Goal: Task Accomplishment & Management: Manage account settings

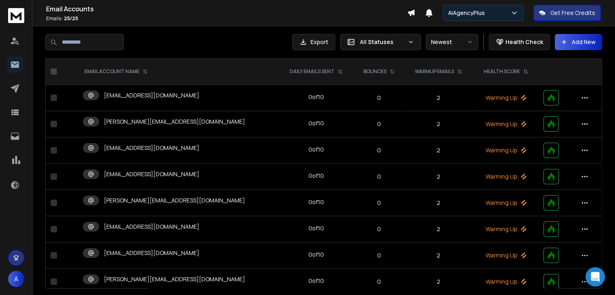
click at [491, 8] on button "AiAgencyPlus" at bounding box center [482, 13] width 81 height 16
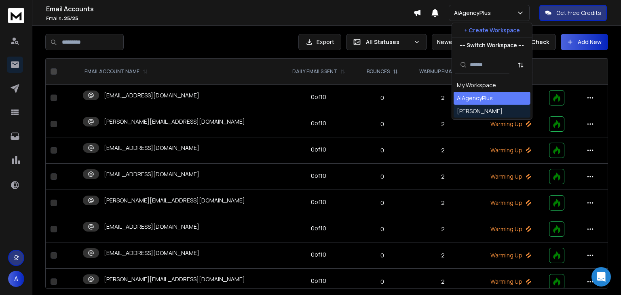
click at [475, 109] on div "[PERSON_NAME]" at bounding box center [480, 111] width 46 height 8
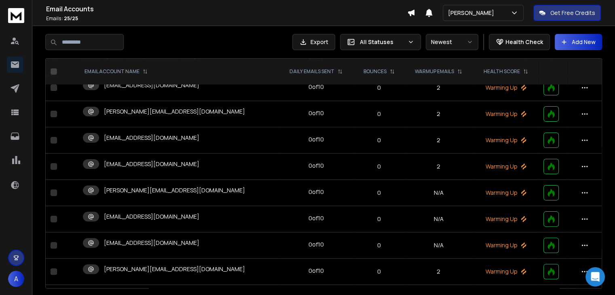
scroll to position [215, 0]
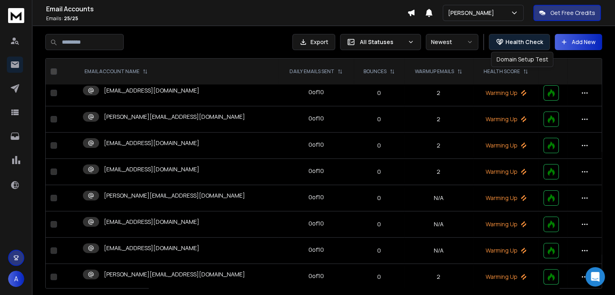
click at [519, 42] on p "Health Check" at bounding box center [524, 42] width 38 height 8
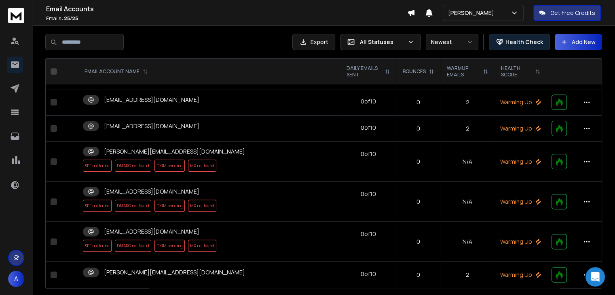
scroll to position [238, 0]
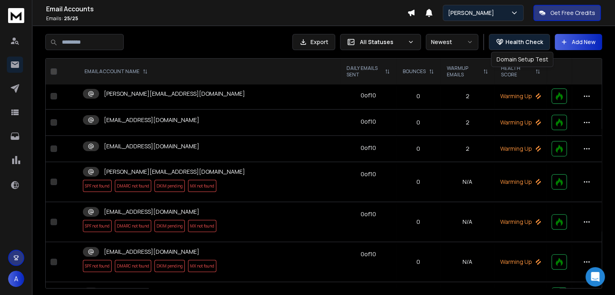
click at [501, 15] on div "[PERSON_NAME]" at bounding box center [483, 13] width 70 height 8
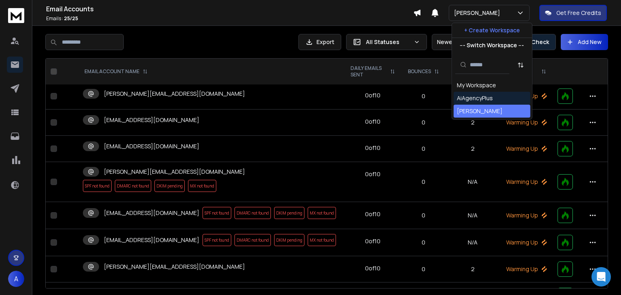
click at [486, 99] on div "AiAgencyPlus" at bounding box center [475, 98] width 36 height 8
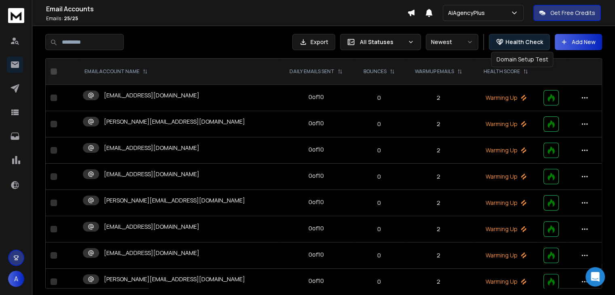
click at [520, 45] on p "Health Check" at bounding box center [524, 42] width 38 height 8
click at [481, 98] on p "Warming Up" at bounding box center [506, 98] width 56 height 8
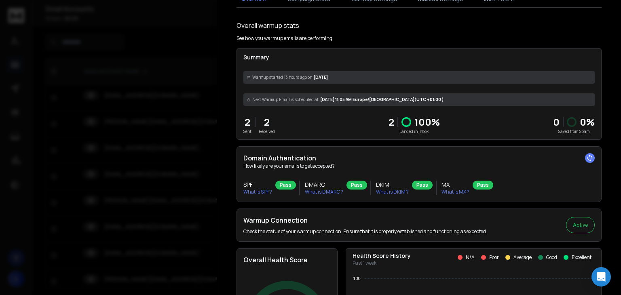
scroll to position [4, 0]
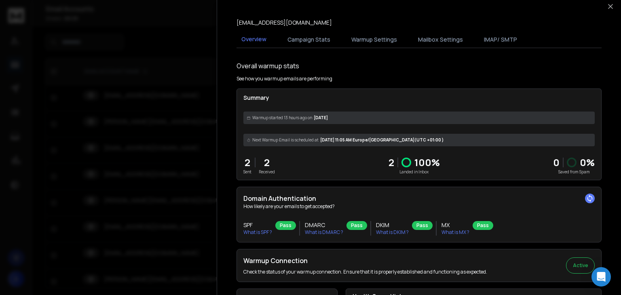
click at [304, 36] on button "Campaign Stats" at bounding box center [308, 40] width 53 height 18
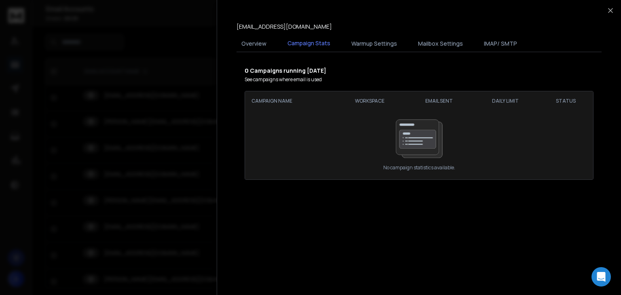
click at [370, 44] on button "Warmup Settings" at bounding box center [373, 44] width 55 height 18
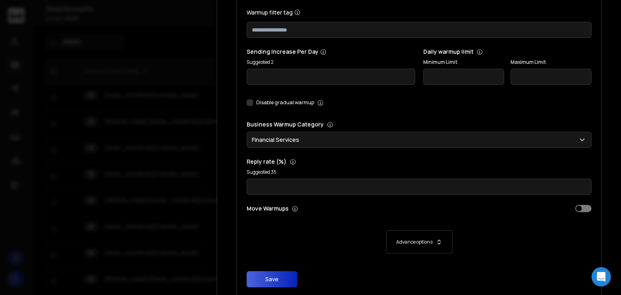
scroll to position [146, 0]
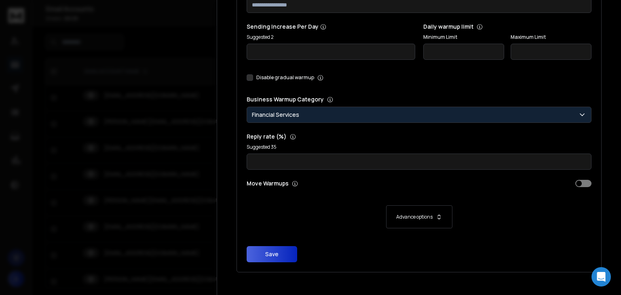
click at [572, 115] on div "Financial Services" at bounding box center [419, 115] width 334 height 8
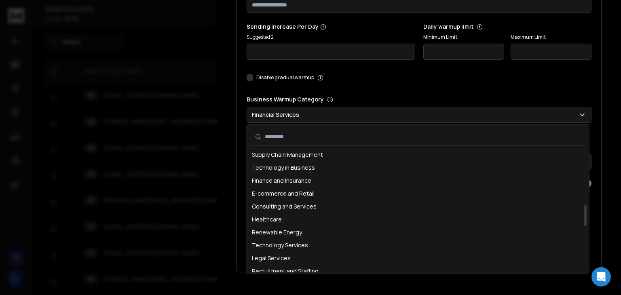
scroll to position [323, 0]
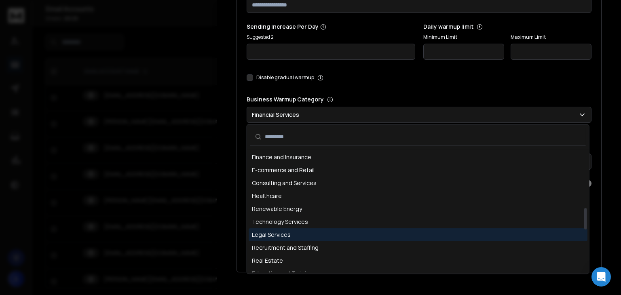
click at [530, 230] on div "Legal Services" at bounding box center [417, 234] width 339 height 13
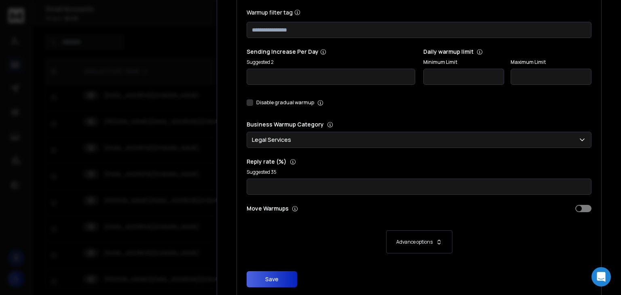
scroll to position [146, 0]
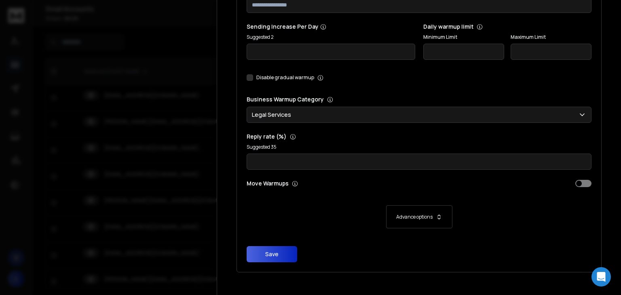
click at [415, 222] on div "Advance options" at bounding box center [419, 216] width 66 height 23
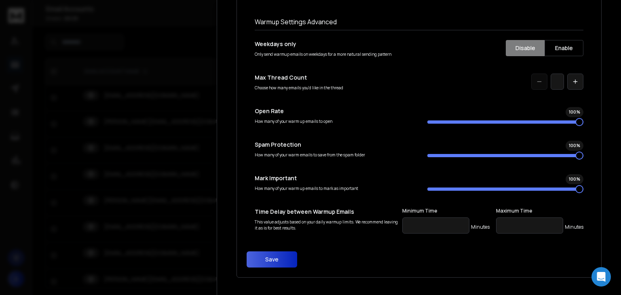
scroll to position [382, 0]
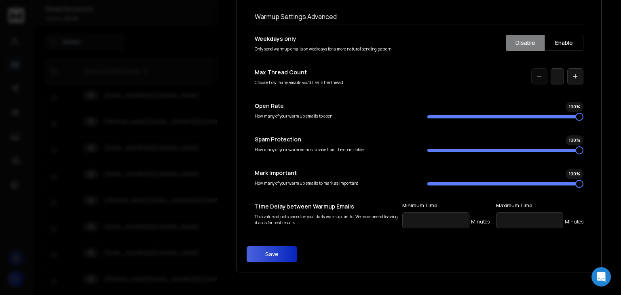
click at [271, 259] on button "Save" at bounding box center [271, 254] width 51 height 16
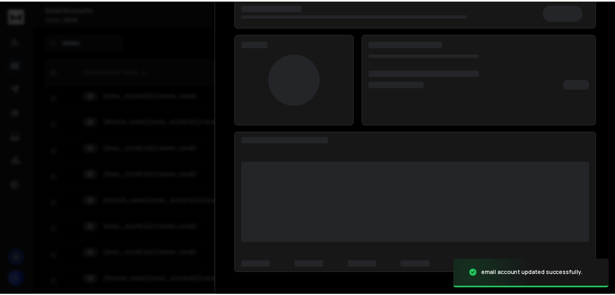
scroll to position [0, 0]
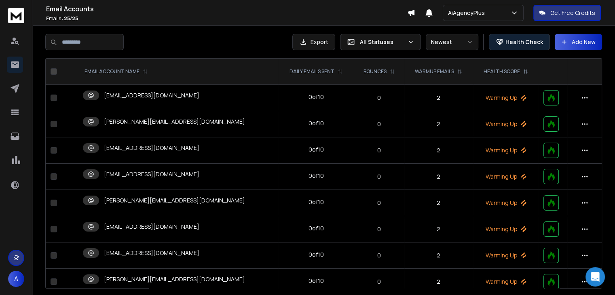
click at [581, 121] on icon at bounding box center [584, 123] width 7 height 7
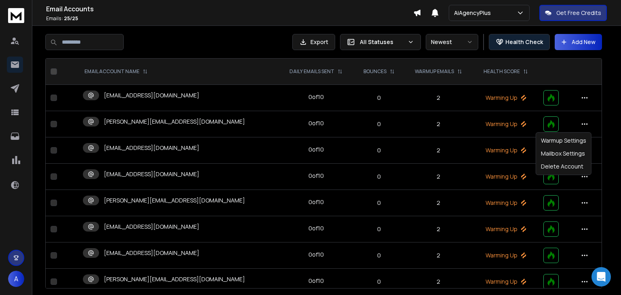
click at [434, 59] on th "WARMUP EMAILS" at bounding box center [438, 72] width 69 height 26
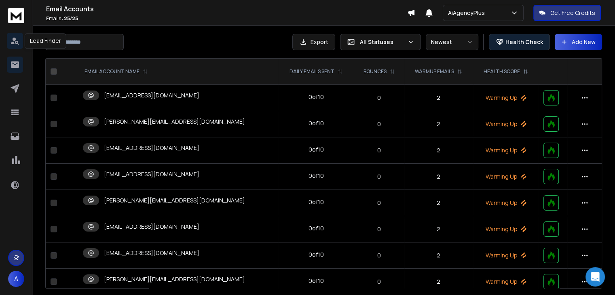
click at [19, 39] on icon at bounding box center [15, 41] width 10 height 10
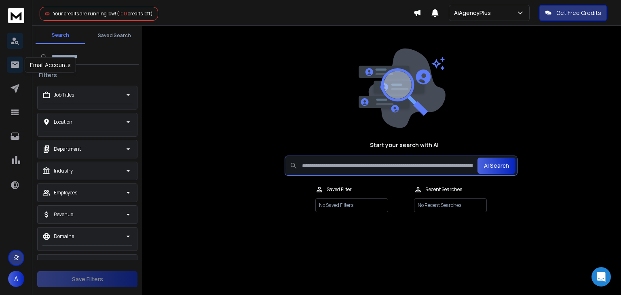
click at [19, 71] on link at bounding box center [15, 65] width 16 height 16
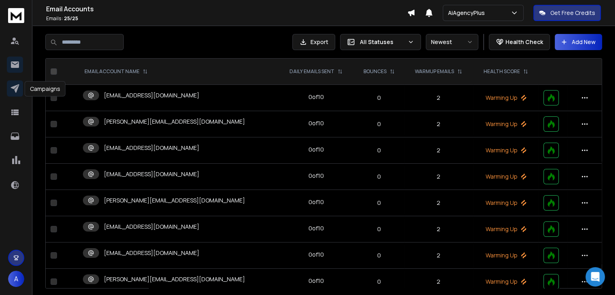
click at [16, 92] on icon at bounding box center [15, 88] width 8 height 8
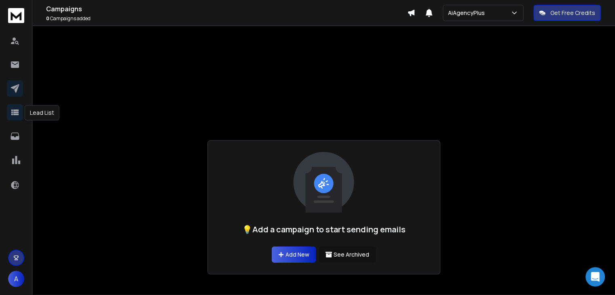
click at [11, 115] on icon at bounding box center [14, 112] width 7 height 6
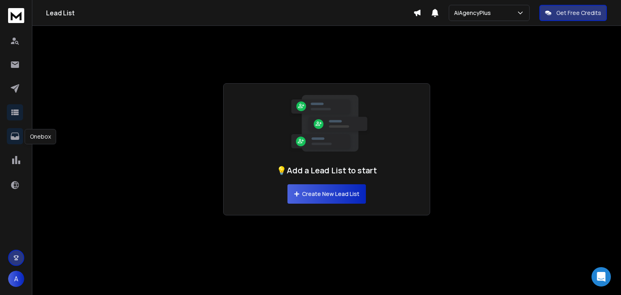
click at [12, 136] on icon at bounding box center [15, 136] width 10 height 10
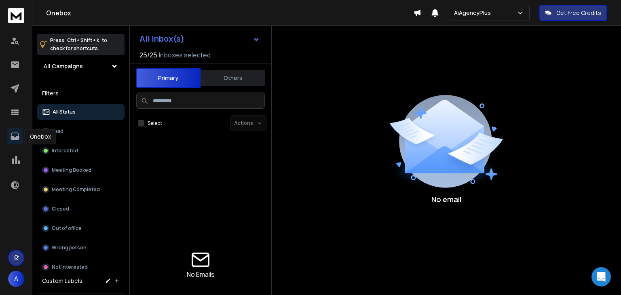
click at [13, 135] on icon at bounding box center [15, 136] width 10 height 10
click at [16, 160] on icon at bounding box center [16, 160] width 8 height 8
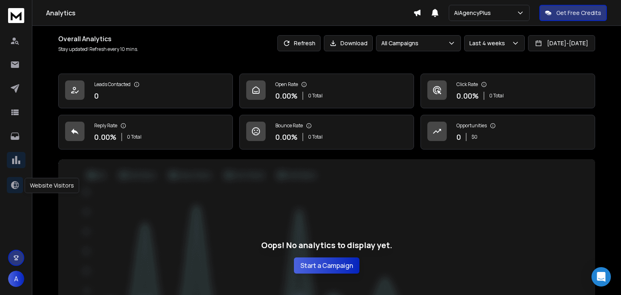
click at [13, 180] on icon at bounding box center [15, 185] width 10 height 10
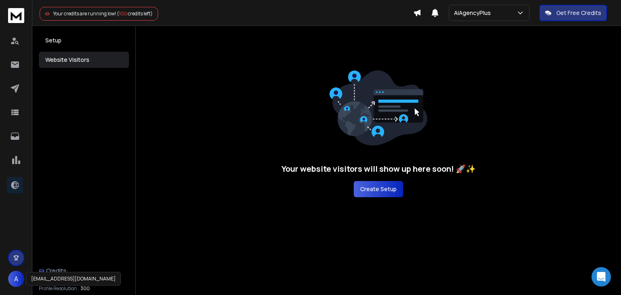
click at [14, 282] on span "A" at bounding box center [16, 279] width 16 height 16
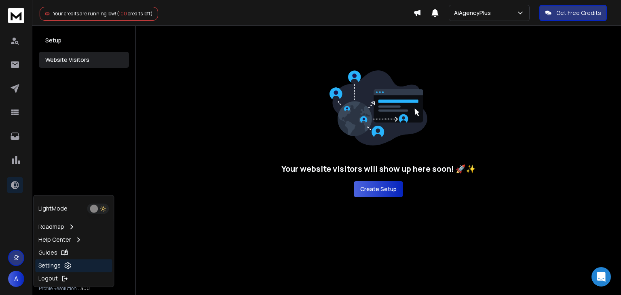
click at [53, 266] on p "Settings" at bounding box center [49, 265] width 22 height 8
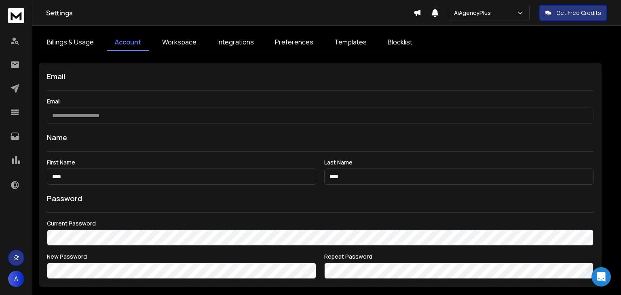
click at [63, 40] on link "Billings & Usage" at bounding box center [70, 42] width 63 height 17
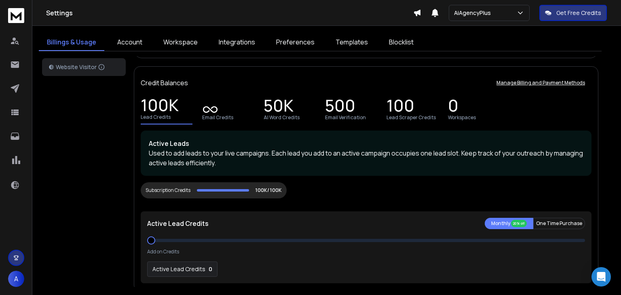
scroll to position [76, 0]
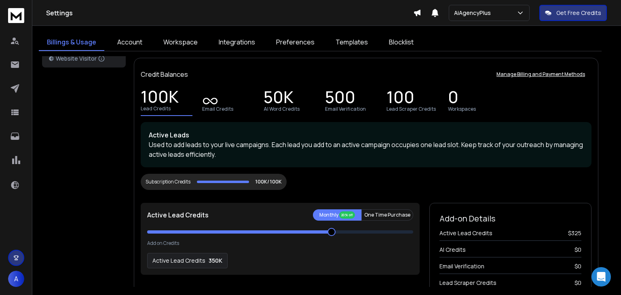
click at [335, 228] on span at bounding box center [331, 232] width 8 height 8
click at [413, 228] on span at bounding box center [409, 232] width 8 height 8
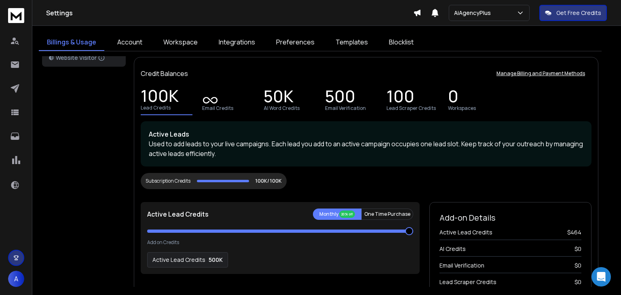
scroll to position [81, 0]
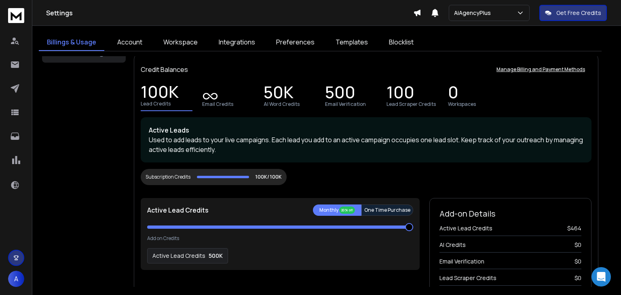
click at [390, 209] on button "One Time Purchase" at bounding box center [387, 209] width 52 height 11
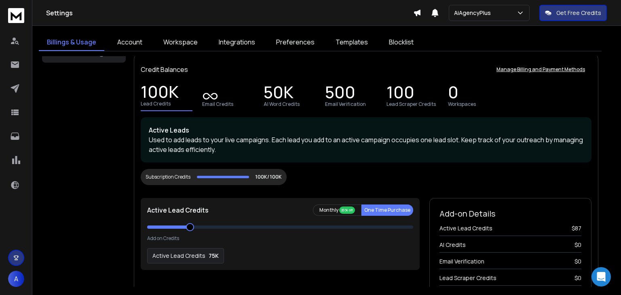
scroll to position [76, 0]
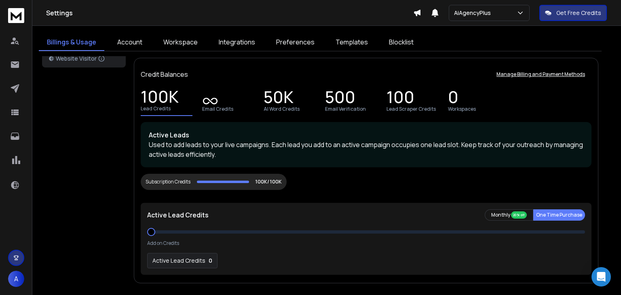
click at [147, 228] on span at bounding box center [151, 232] width 8 height 8
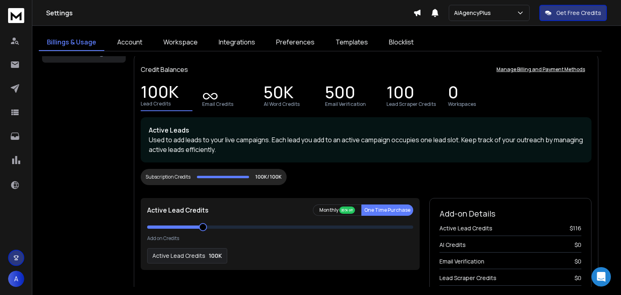
click at [207, 225] on span at bounding box center [203, 227] width 8 height 8
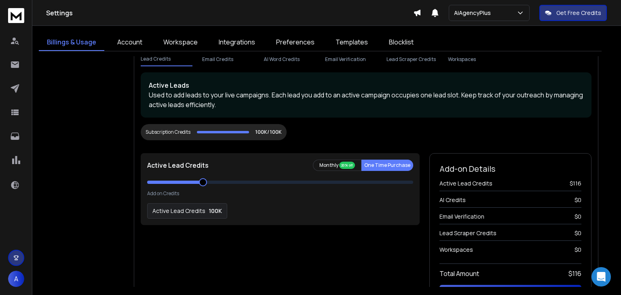
scroll to position [162, 0]
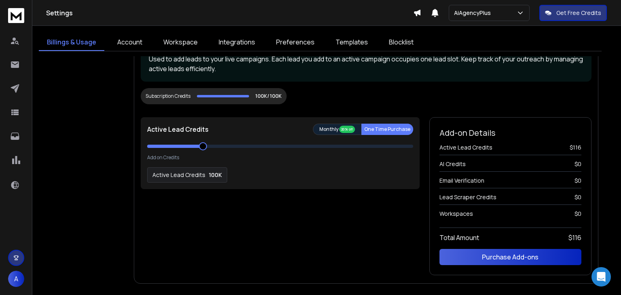
click at [330, 128] on button "Monthly 20% off" at bounding box center [337, 129] width 48 height 11
click at [392, 128] on button "One Time Purchase" at bounding box center [387, 129] width 52 height 11
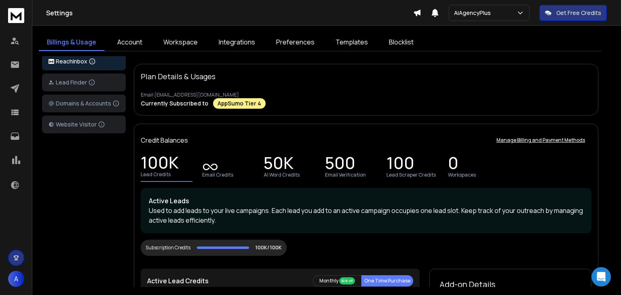
scroll to position [0, 0]
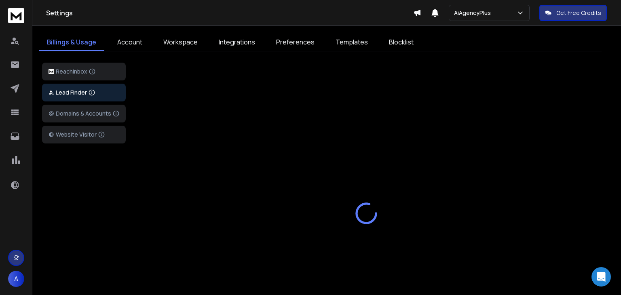
click at [70, 94] on button "Lead Finder" at bounding box center [84, 93] width 84 height 18
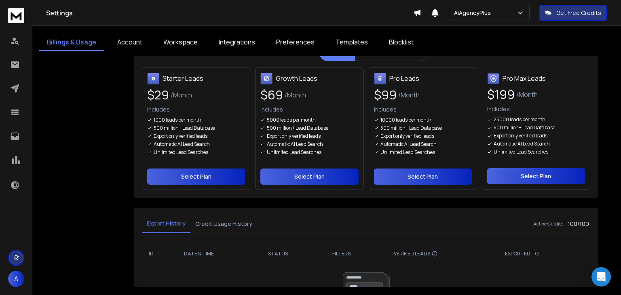
scroll to position [147, 0]
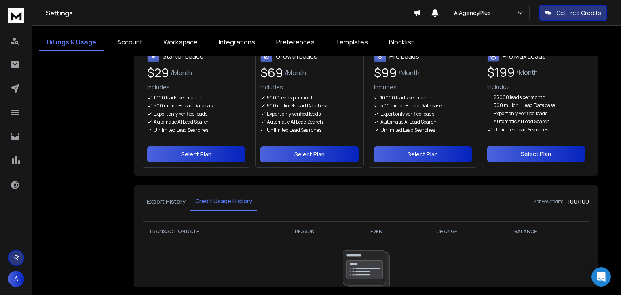
click at [221, 200] on button "Credit Usage History" at bounding box center [223, 201] width 67 height 19
click at [158, 204] on button "Export History" at bounding box center [166, 202] width 48 height 18
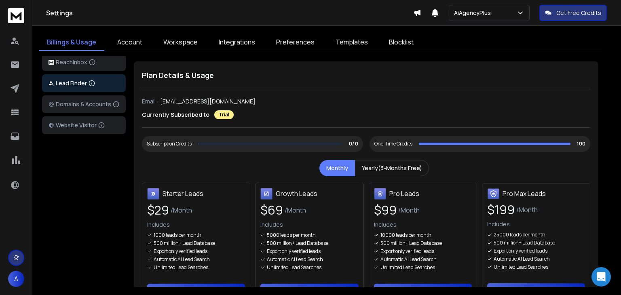
scroll to position [0, 0]
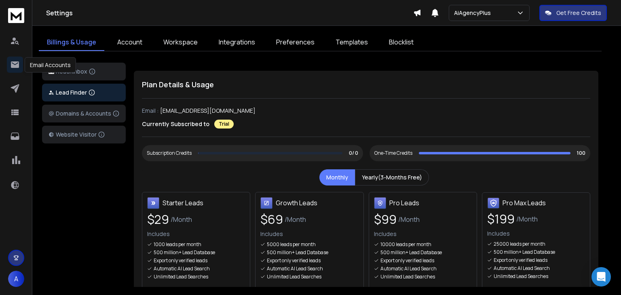
click at [15, 67] on icon at bounding box center [15, 64] width 8 height 6
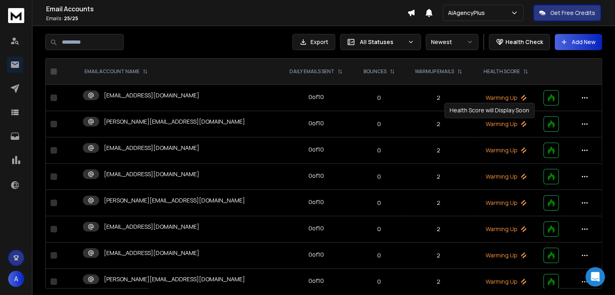
click at [499, 123] on p "Warming Up" at bounding box center [506, 124] width 56 height 8
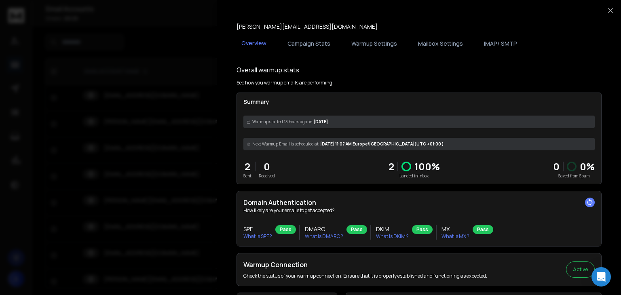
click at [375, 39] on button "Warmup Settings" at bounding box center [373, 44] width 55 height 18
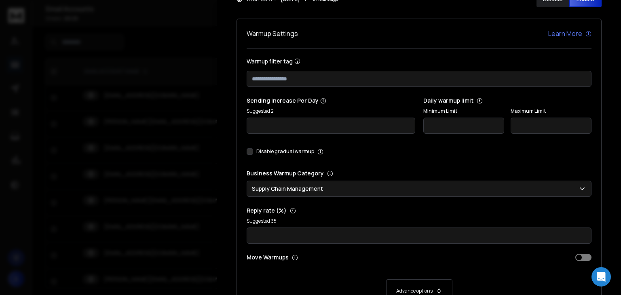
scroll to position [81, 0]
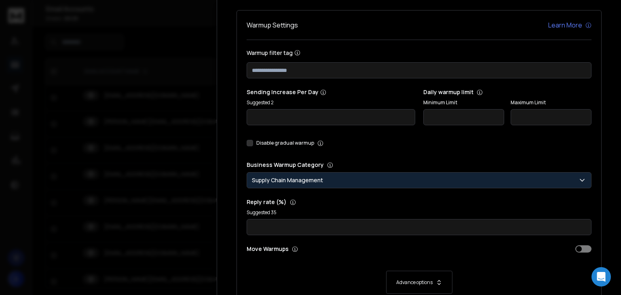
click at [437, 185] on button "Supply Chain Management" at bounding box center [418, 180] width 345 height 16
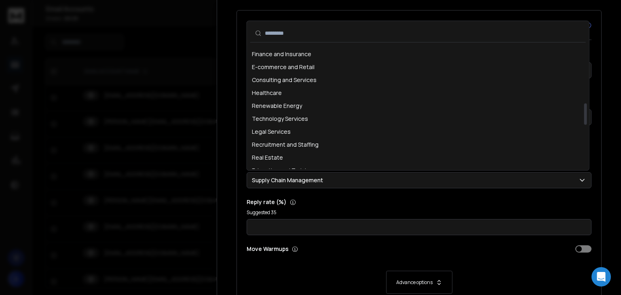
scroll to position [323, 0]
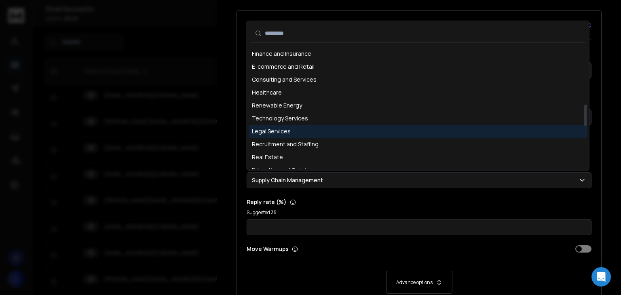
click at [334, 133] on div "Legal Services" at bounding box center [417, 131] width 339 height 13
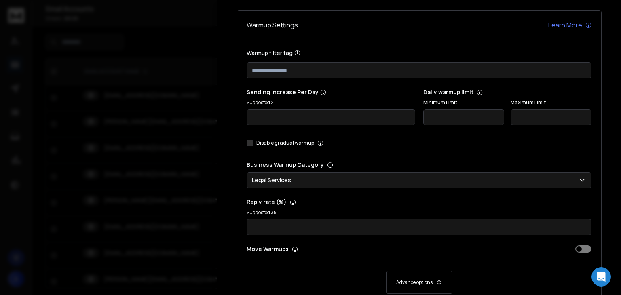
click at [385, 156] on form "Warmup Settings Learn More Warmup filter tag Sending Increase Per Day Suggested…" at bounding box center [418, 173] width 345 height 307
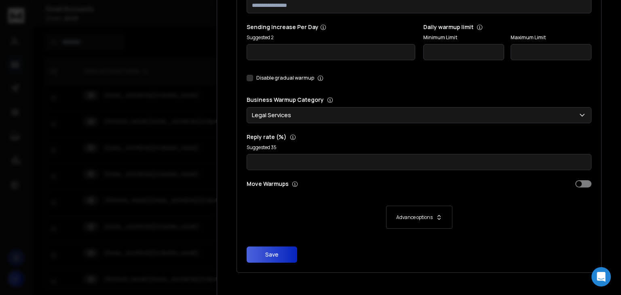
scroll to position [146, 0]
click at [277, 253] on button "Save" at bounding box center [271, 254] width 51 height 16
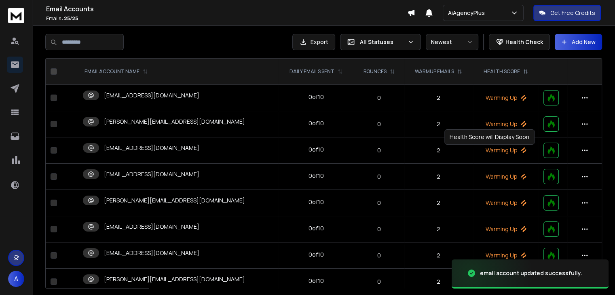
click at [486, 151] on p "Warming Up" at bounding box center [506, 150] width 56 height 8
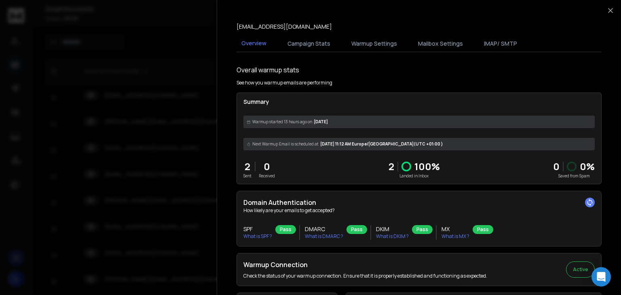
click at [378, 44] on button "Warmup Settings" at bounding box center [373, 44] width 55 height 18
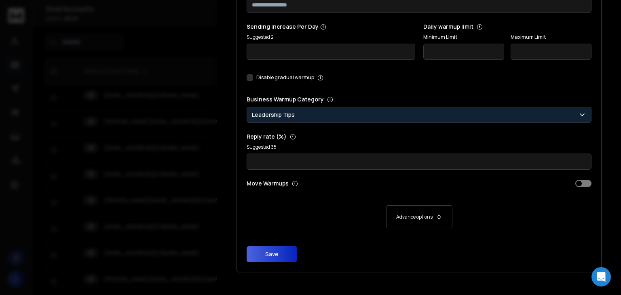
click at [381, 115] on div "Leadership Tips" at bounding box center [419, 115] width 334 height 8
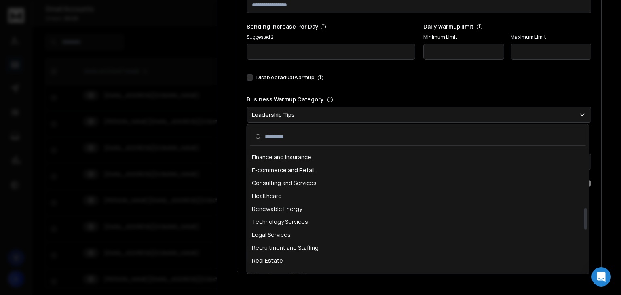
scroll to position [364, 0]
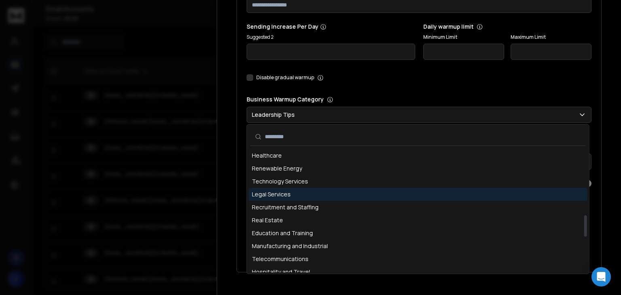
click at [303, 192] on div "Legal Services" at bounding box center [417, 194] width 339 height 13
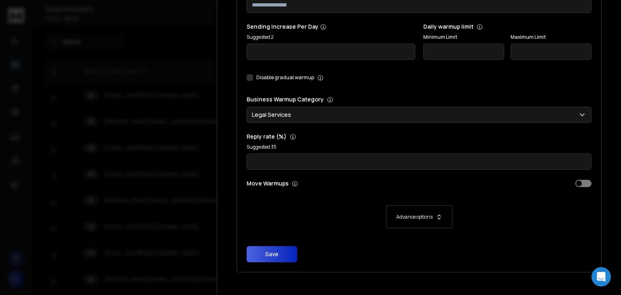
click at [267, 254] on button "Save" at bounding box center [271, 254] width 51 height 16
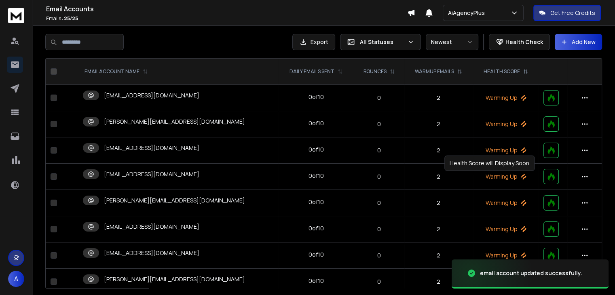
click at [483, 178] on p "Warming Up" at bounding box center [506, 177] width 56 height 8
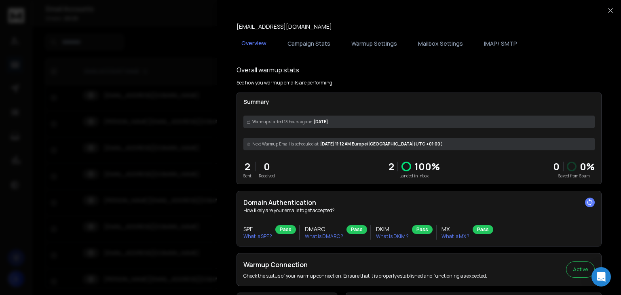
click at [382, 44] on button "Warmup Settings" at bounding box center [373, 44] width 55 height 18
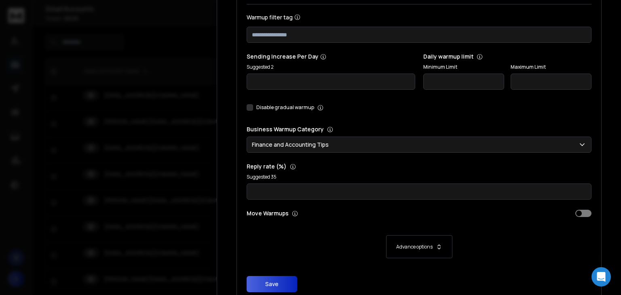
scroll to position [121, 0]
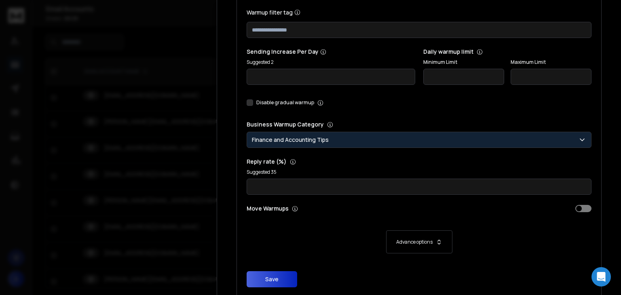
click at [398, 143] on div "Finance and Accounting Tips" at bounding box center [419, 140] width 334 height 8
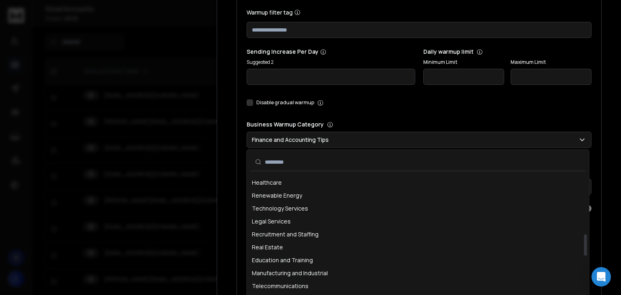
scroll to position [364, 0]
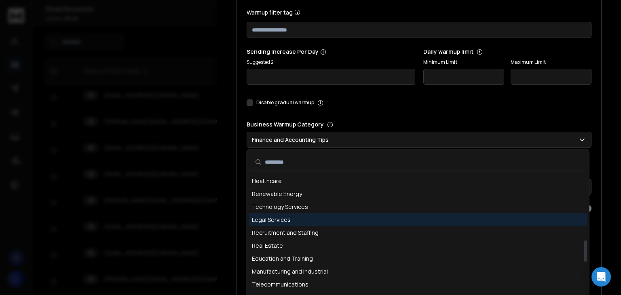
click at [287, 217] on span "Legal Services" at bounding box center [271, 220] width 39 height 8
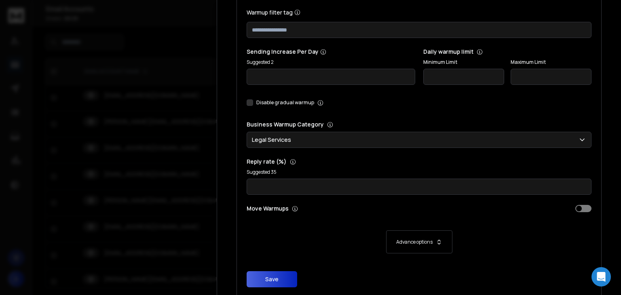
click at [285, 280] on button "Save" at bounding box center [271, 279] width 51 height 16
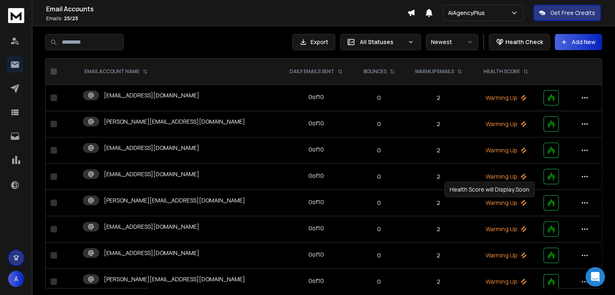
click at [490, 204] on p "Warming Up" at bounding box center [506, 203] width 56 height 8
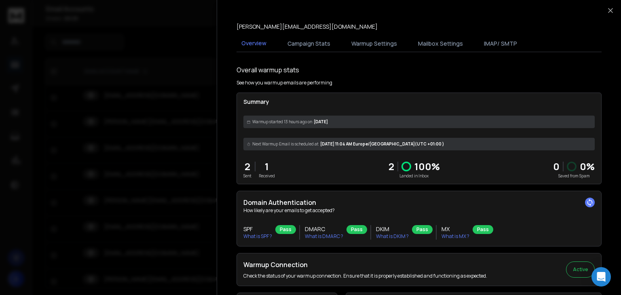
click at [381, 42] on button "Warmup Settings" at bounding box center [373, 44] width 55 height 18
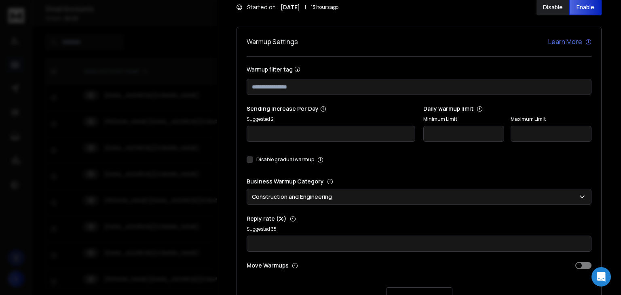
scroll to position [81, 0]
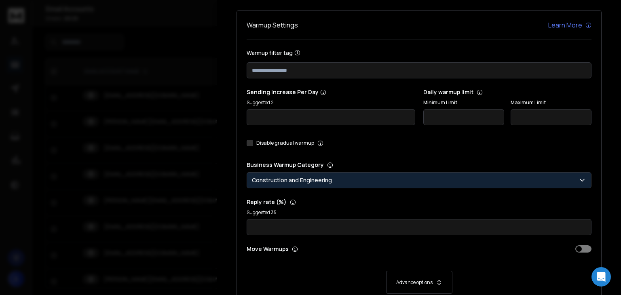
click at [400, 187] on button "Construction and Engineering" at bounding box center [418, 180] width 345 height 16
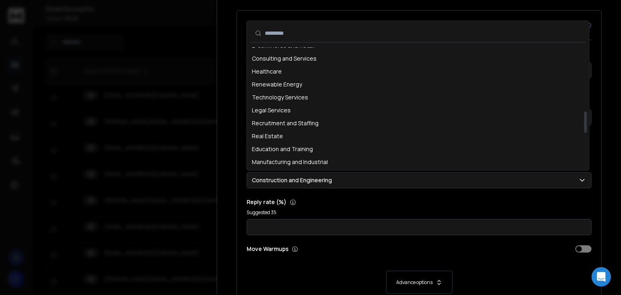
scroll to position [364, 0]
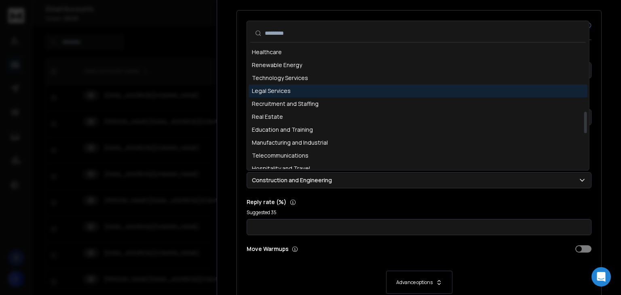
click at [297, 94] on div "Legal Services" at bounding box center [417, 90] width 339 height 13
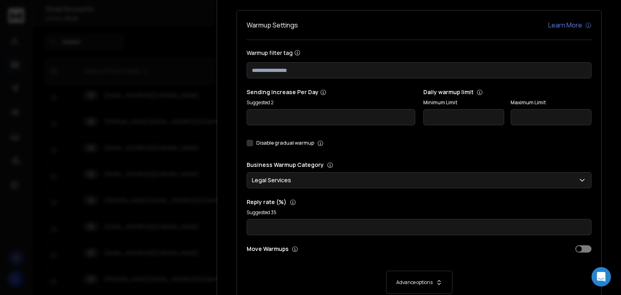
click at [419, 158] on form "Warmup Settings Learn More Warmup filter tag Sending Increase Per Day Suggested…" at bounding box center [418, 173] width 345 height 307
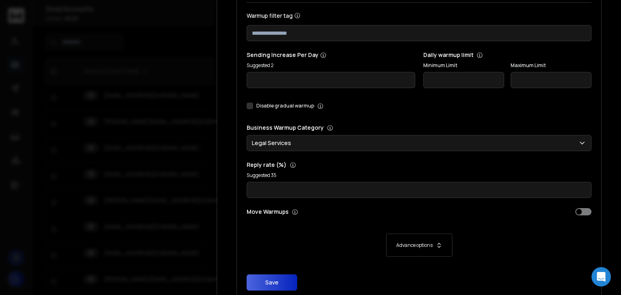
scroll to position [146, 0]
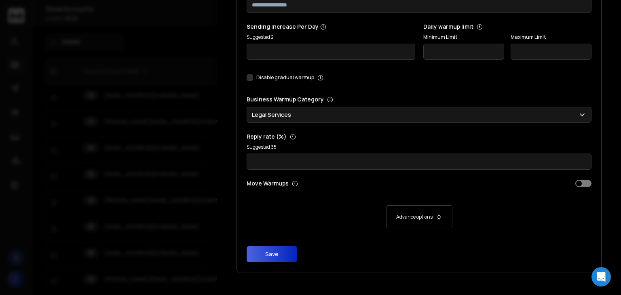
click at [291, 253] on button "Save" at bounding box center [271, 254] width 51 height 16
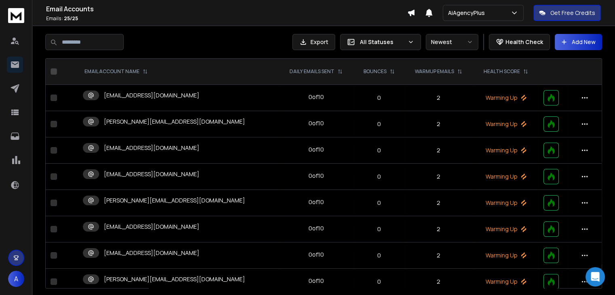
click at [490, 233] on td "Warming Up" at bounding box center [505, 229] width 65 height 26
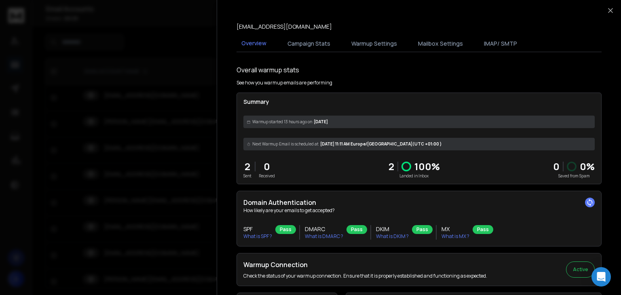
click at [376, 44] on button "Warmup Settings" at bounding box center [373, 44] width 55 height 18
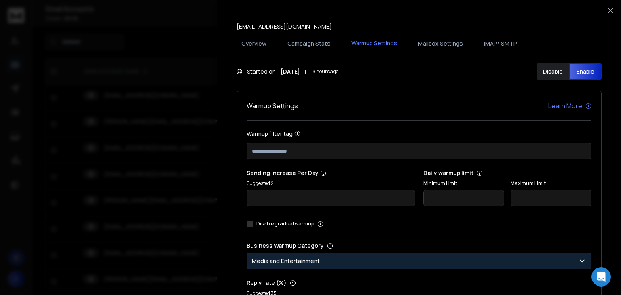
click at [465, 257] on div "Media and Entertainment" at bounding box center [419, 261] width 334 height 8
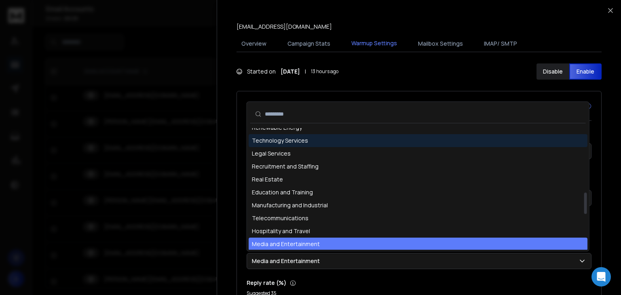
scroll to position [362, 0]
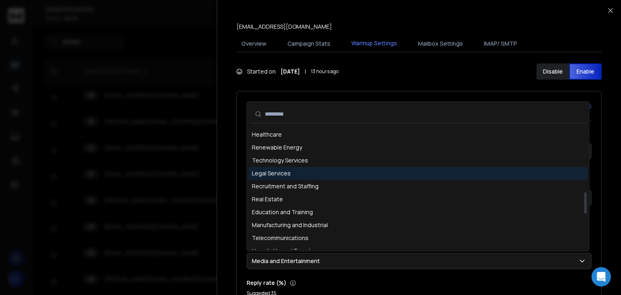
click at [318, 175] on div "Legal Services" at bounding box center [417, 173] width 339 height 13
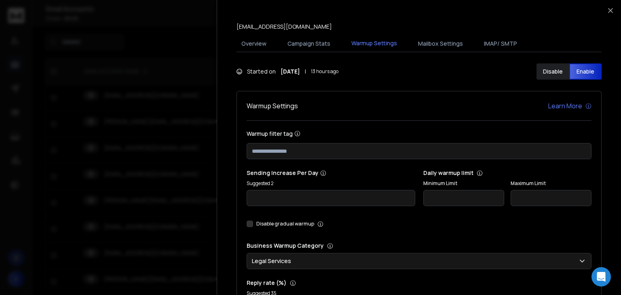
click at [368, 94] on div "Warmup Settings Learn More Warmup filter tag Sending Increase Per Day Suggested…" at bounding box center [418, 255] width 365 height 328
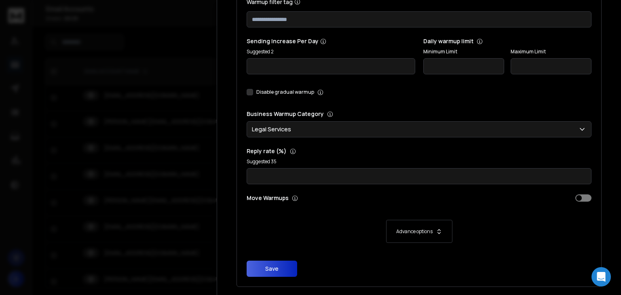
scroll to position [146, 0]
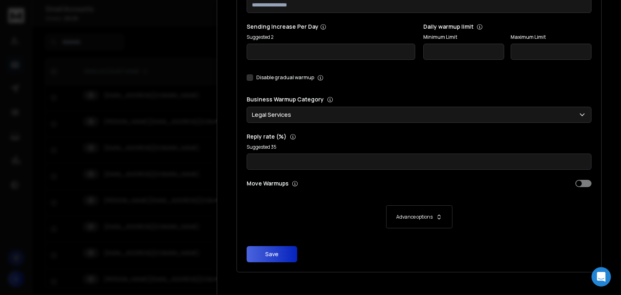
click at [271, 258] on button "Save" at bounding box center [271, 254] width 51 height 16
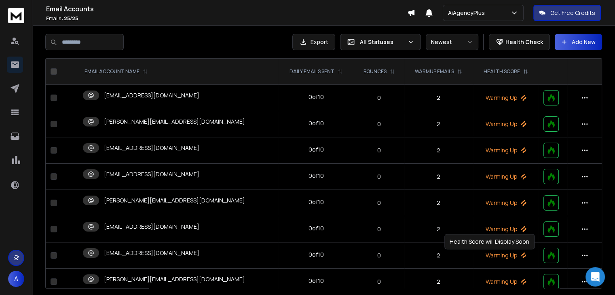
click at [487, 253] on p "Warming Up" at bounding box center [506, 255] width 56 height 8
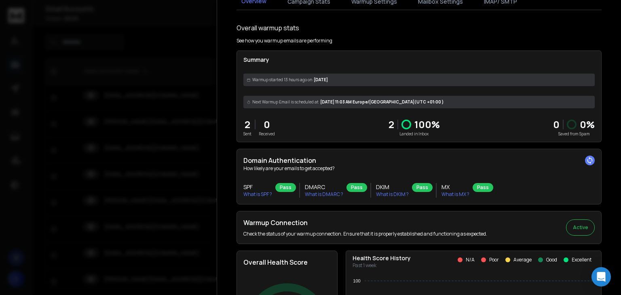
scroll to position [0, 0]
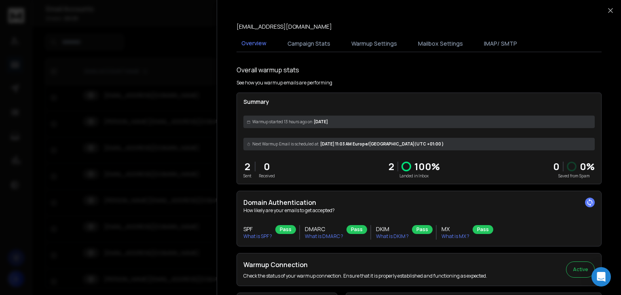
click at [362, 41] on button "Warmup Settings" at bounding box center [373, 44] width 55 height 18
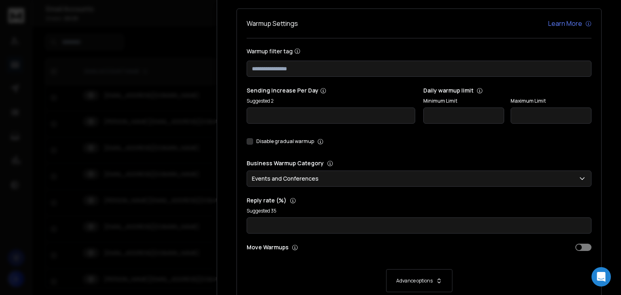
scroll to position [121, 0]
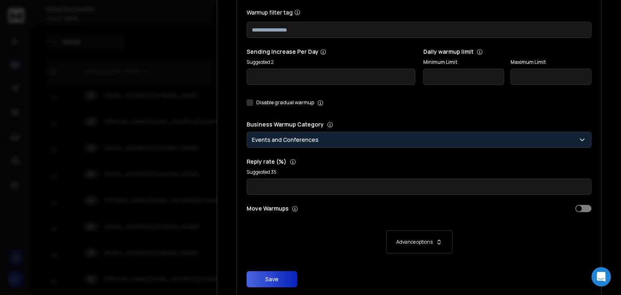
click at [352, 136] on div "Events and Conferences" at bounding box center [419, 140] width 334 height 8
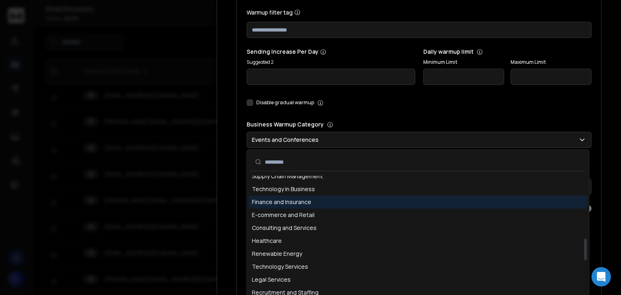
scroll to position [364, 0]
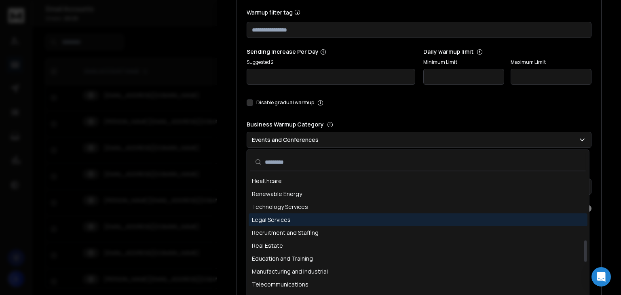
click at [295, 219] on div "Legal Services" at bounding box center [417, 219] width 339 height 13
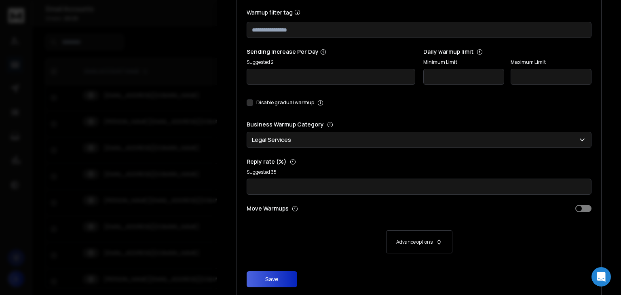
click at [269, 284] on button "Save" at bounding box center [271, 279] width 51 height 16
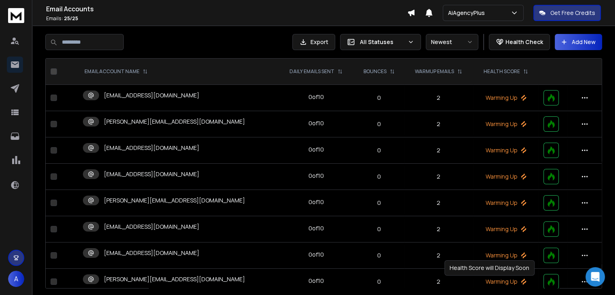
click at [481, 280] on p "Warming Up" at bounding box center [506, 282] width 56 height 8
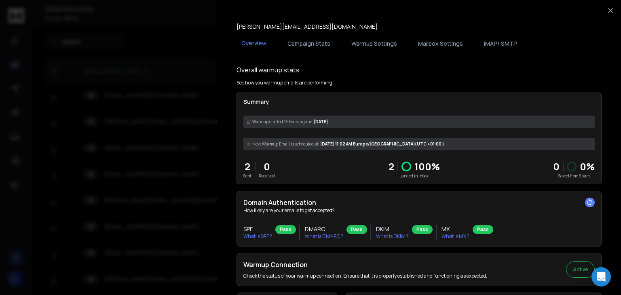
click at [368, 42] on button "Warmup Settings" at bounding box center [373, 44] width 55 height 18
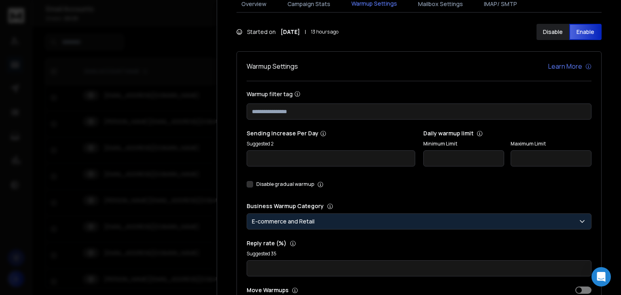
scroll to position [40, 0]
click at [379, 215] on button "E-commerce and Retail" at bounding box center [418, 221] width 345 height 16
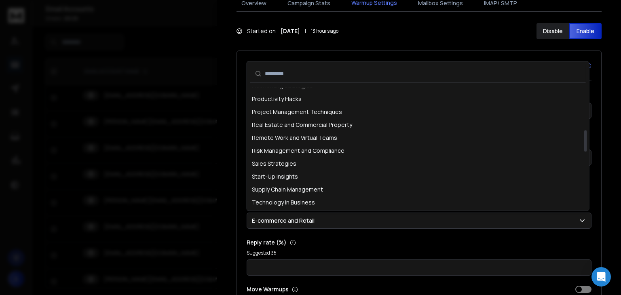
scroll to position [323, 0]
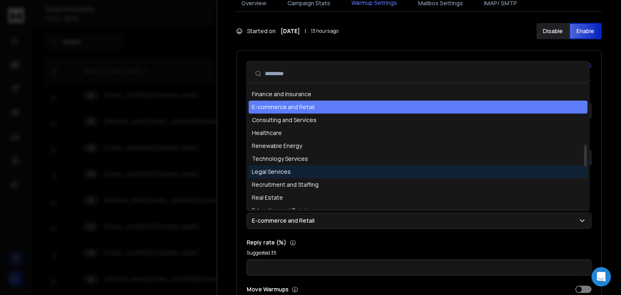
click at [318, 167] on div "Legal Services" at bounding box center [417, 171] width 339 height 13
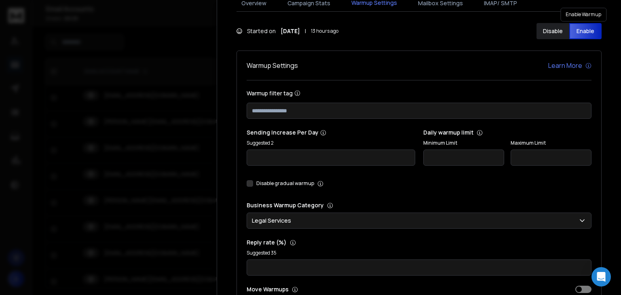
click at [582, 33] on button "Enable" at bounding box center [585, 31] width 33 height 16
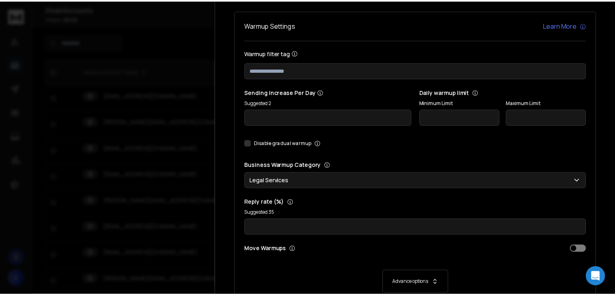
scroll to position [146, 0]
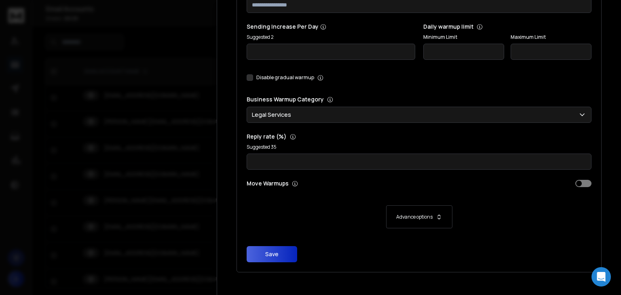
click at [286, 254] on button "Save" at bounding box center [271, 254] width 51 height 16
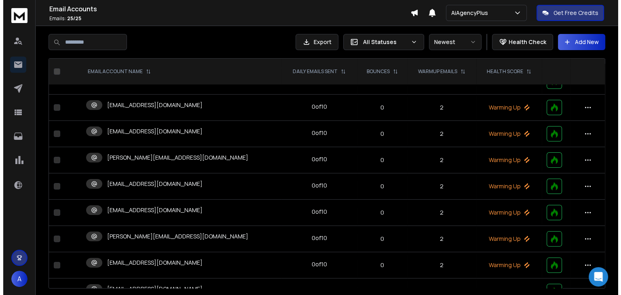
scroll to position [202, 0]
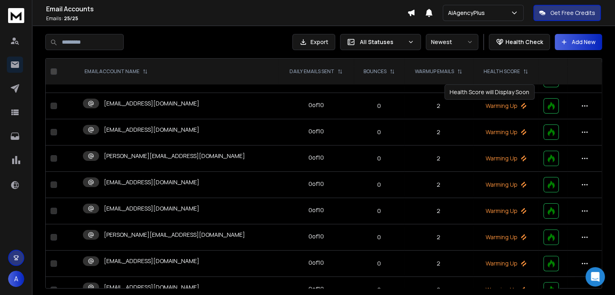
click at [487, 107] on p "Warming Up" at bounding box center [506, 106] width 56 height 8
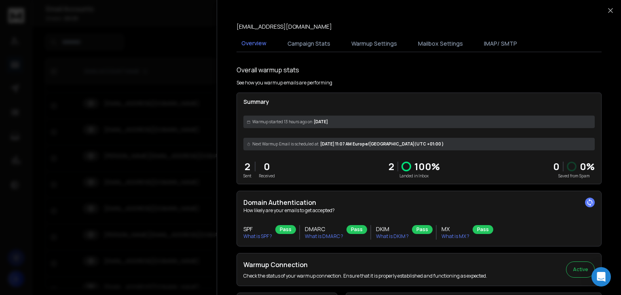
click at [368, 42] on button "Warmup Settings" at bounding box center [373, 44] width 55 height 18
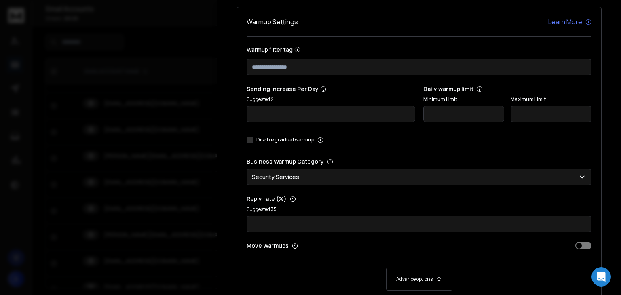
scroll to position [146, 0]
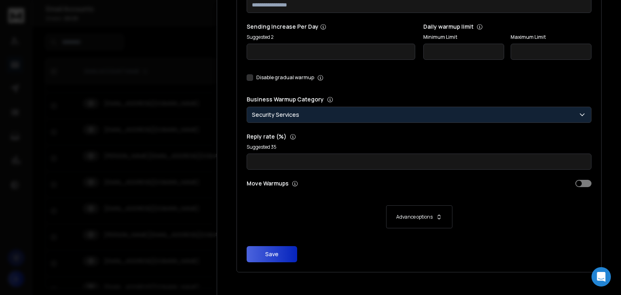
click at [433, 110] on button "Security Services" at bounding box center [418, 115] width 345 height 16
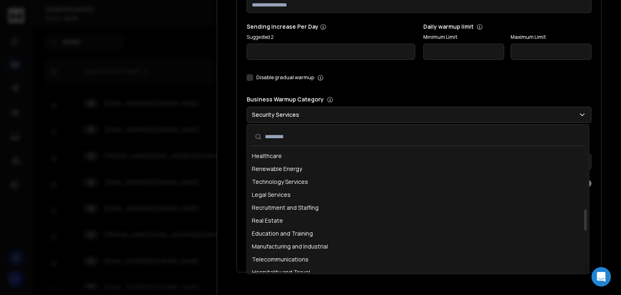
scroll to position [364, 0]
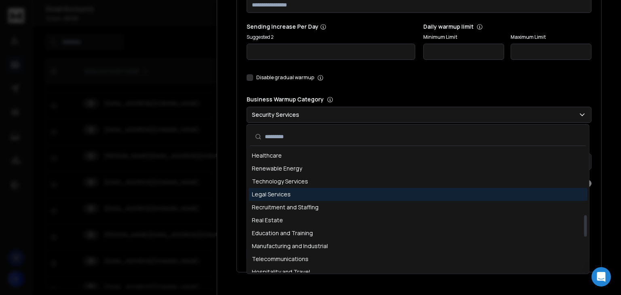
click at [399, 193] on div "Legal Services" at bounding box center [417, 194] width 339 height 13
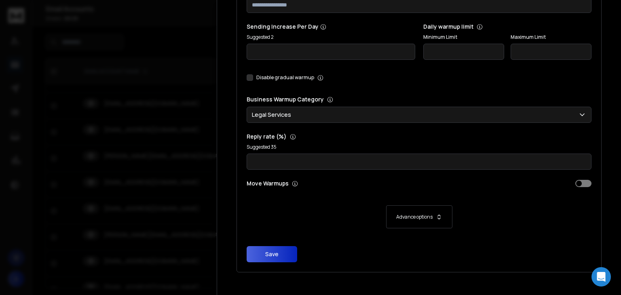
click at [275, 257] on button "Save" at bounding box center [271, 254] width 51 height 16
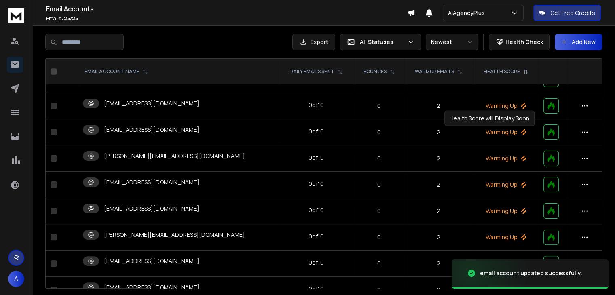
click at [499, 128] on p "Warming Up" at bounding box center [506, 132] width 56 height 8
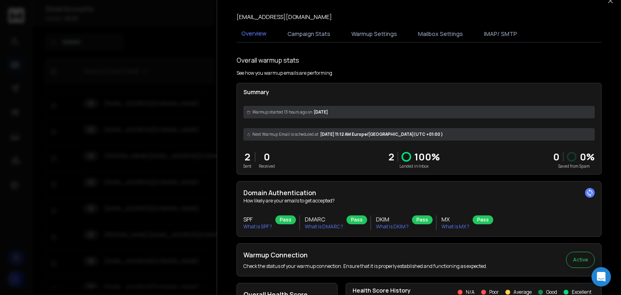
scroll to position [0, 0]
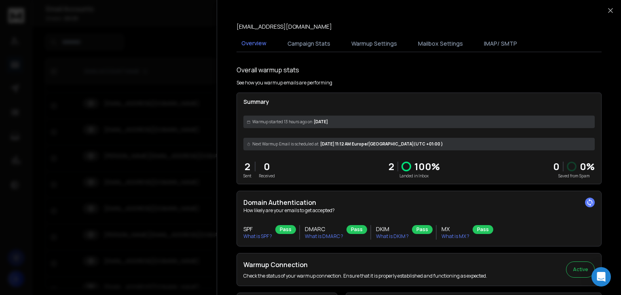
click at [389, 38] on button "Warmup Settings" at bounding box center [373, 44] width 55 height 18
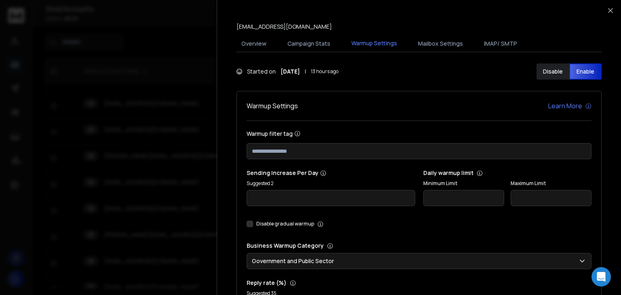
scroll to position [40, 0]
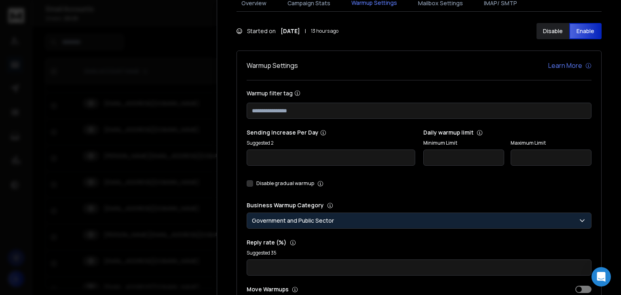
click at [417, 215] on button "Government and Public Sector" at bounding box center [418, 221] width 345 height 16
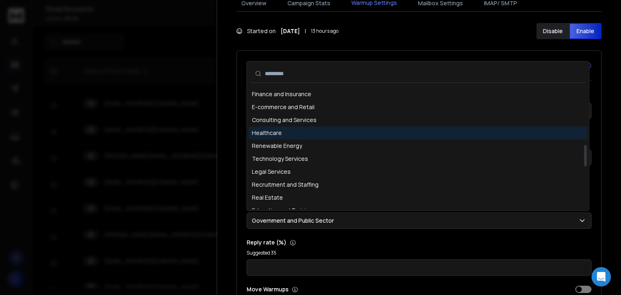
scroll to position [364, 0]
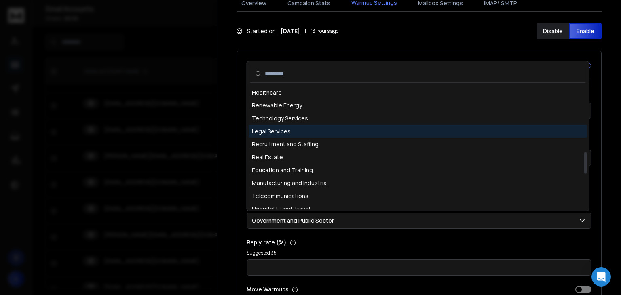
click at [336, 127] on div "Legal Services" at bounding box center [417, 131] width 339 height 13
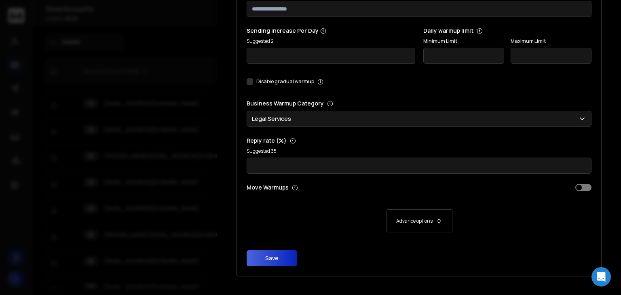
scroll to position [146, 0]
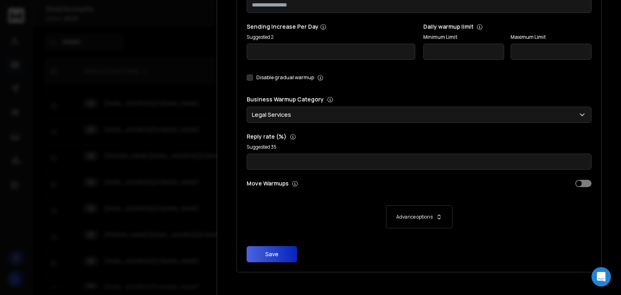
drag, startPoint x: 284, startPoint y: 259, endPoint x: 286, endPoint y: 254, distance: 6.2
click at [284, 259] on button "Save" at bounding box center [271, 254] width 51 height 16
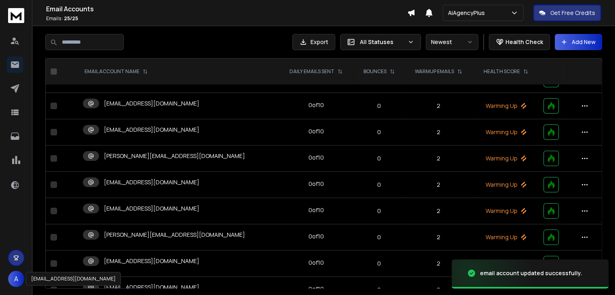
click at [15, 282] on span "A" at bounding box center [16, 279] width 16 height 16
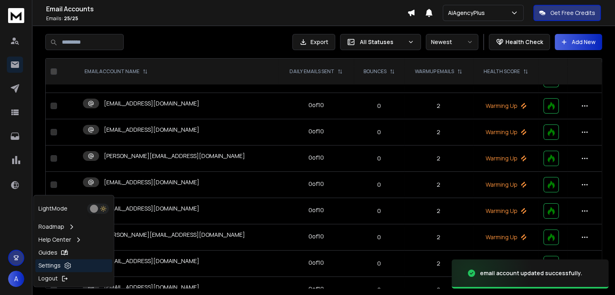
click at [48, 265] on p "Settings" at bounding box center [49, 265] width 22 height 8
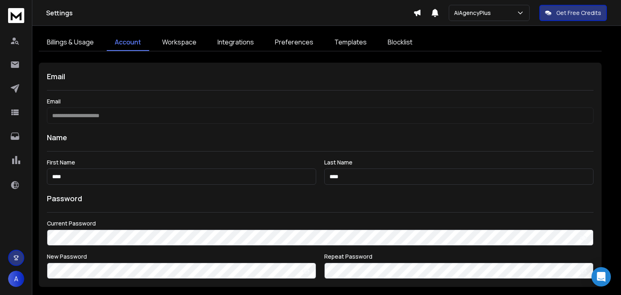
click at [229, 46] on link "Integrations" at bounding box center [235, 42] width 53 height 17
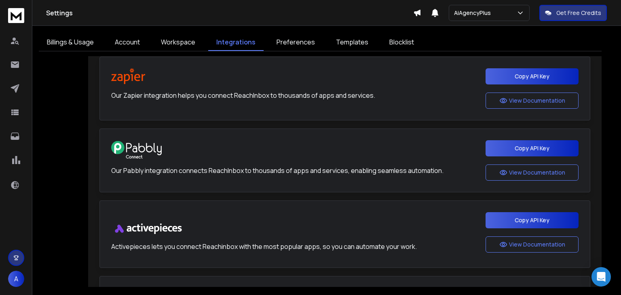
scroll to position [200, 0]
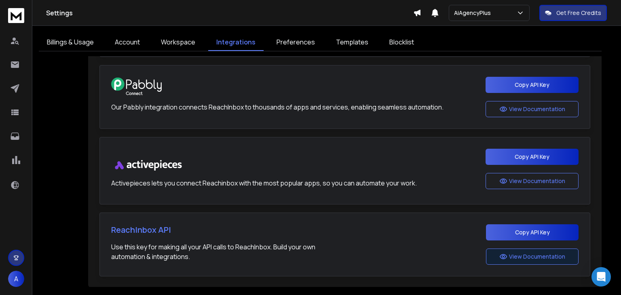
click at [536, 257] on button "View Documentation" at bounding box center [532, 256] width 93 height 16
click at [286, 45] on link "Preferences" at bounding box center [295, 42] width 55 height 17
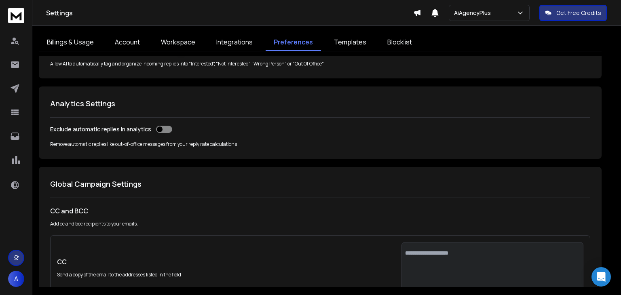
scroll to position [221, 0]
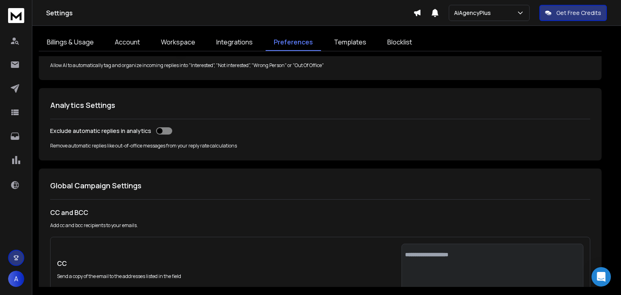
click at [359, 40] on link "Templates" at bounding box center [350, 42] width 48 height 17
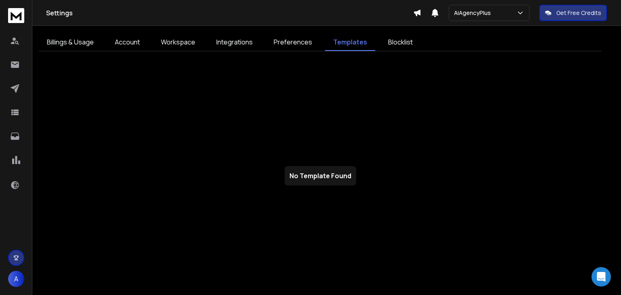
click at [398, 38] on link "Blocklist" at bounding box center [400, 42] width 41 height 17
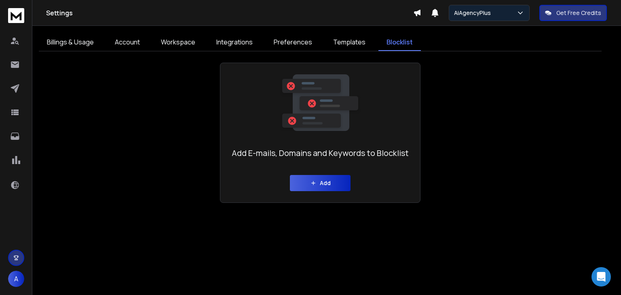
click at [509, 17] on button "AiAgencyPlus" at bounding box center [488, 13] width 81 height 16
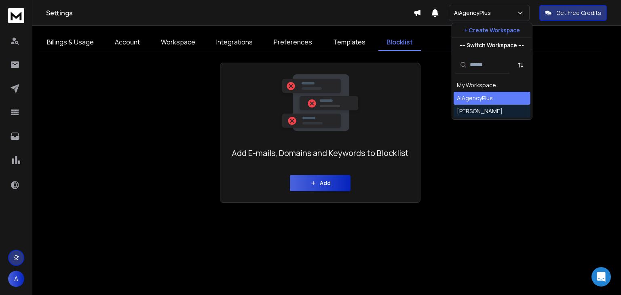
click at [478, 115] on div "[PERSON_NAME]" at bounding box center [480, 111] width 46 height 8
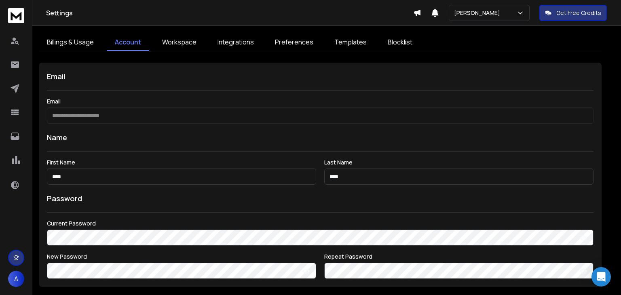
click at [396, 47] on link "Blocklist" at bounding box center [399, 42] width 41 height 17
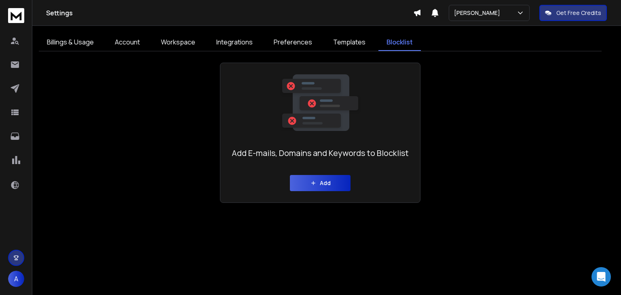
click at [355, 41] on link "Templates" at bounding box center [349, 42] width 48 height 17
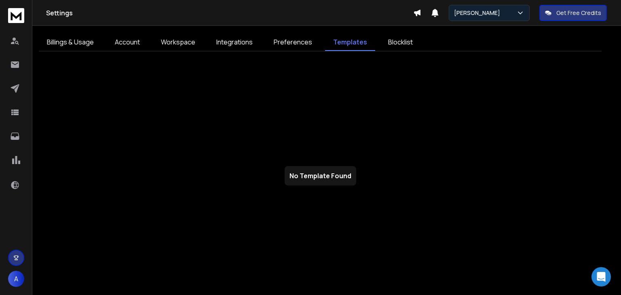
click at [471, 14] on p "[PERSON_NAME]" at bounding box center [478, 13] width 49 height 8
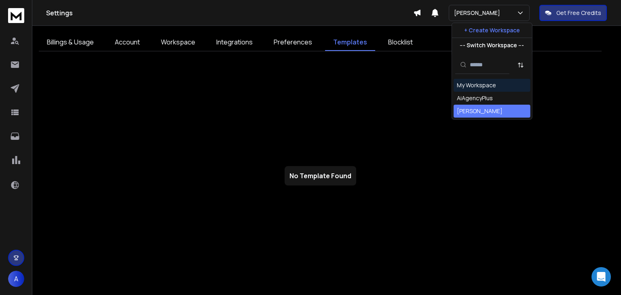
click at [478, 85] on div "My Workspace" at bounding box center [476, 85] width 39 height 8
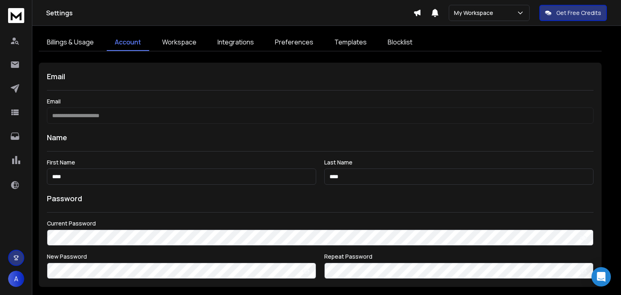
click at [176, 43] on link "Workspace" at bounding box center [179, 42] width 51 height 17
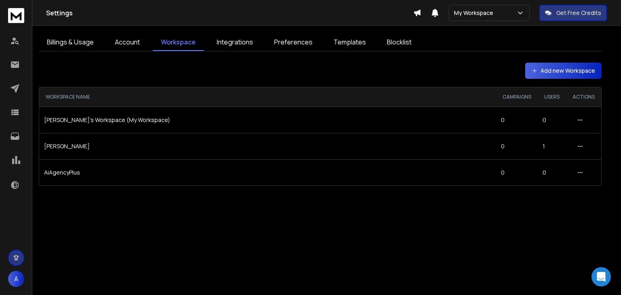
click at [229, 40] on link "Integrations" at bounding box center [234, 42] width 53 height 17
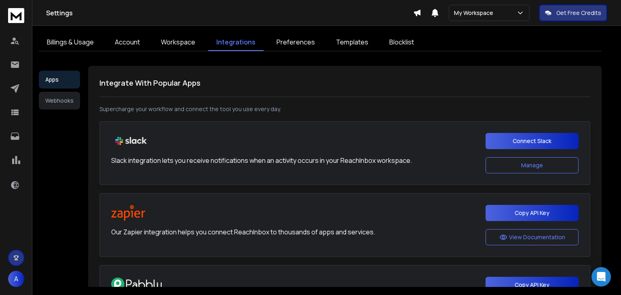
click at [46, 103] on button "Webhooks" at bounding box center [59, 101] width 41 height 18
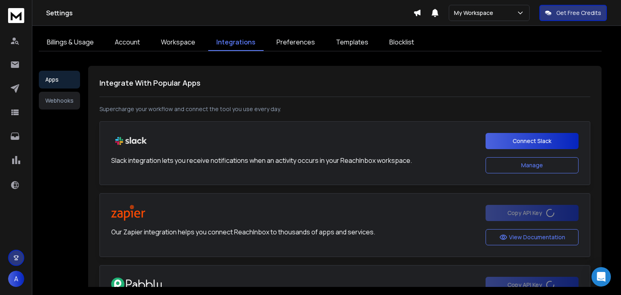
click at [60, 79] on button "Apps" at bounding box center [59, 80] width 41 height 18
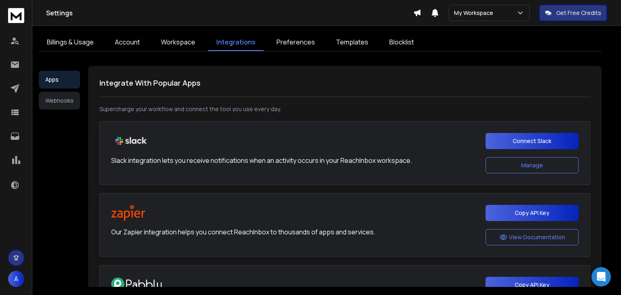
click at [306, 42] on link "Preferences" at bounding box center [295, 42] width 55 height 17
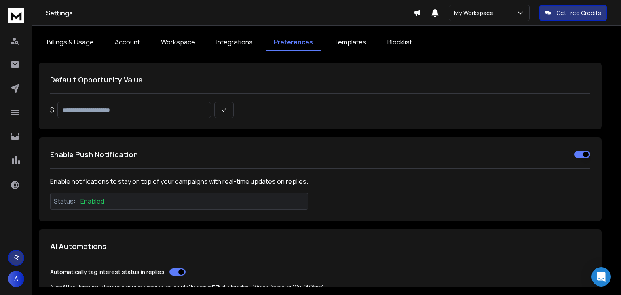
click at [343, 42] on link "Templates" at bounding box center [350, 42] width 48 height 17
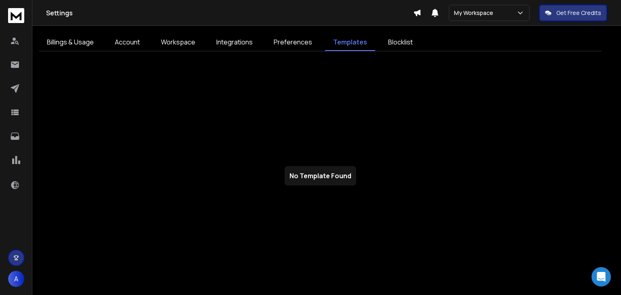
click at [408, 42] on link "Blocklist" at bounding box center [400, 42] width 41 height 17
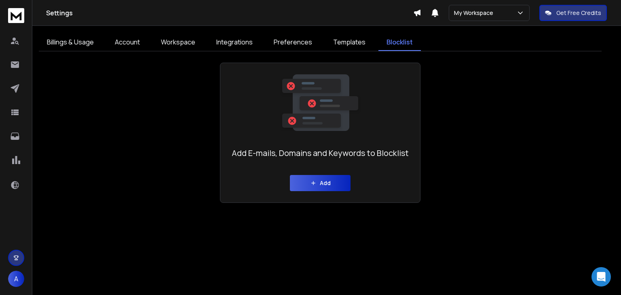
click at [11, 18] on img at bounding box center [16, 15] width 16 height 15
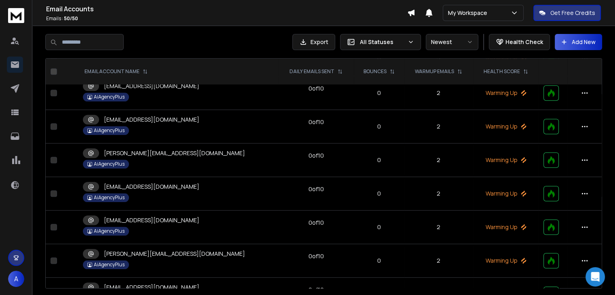
scroll to position [485, 0]
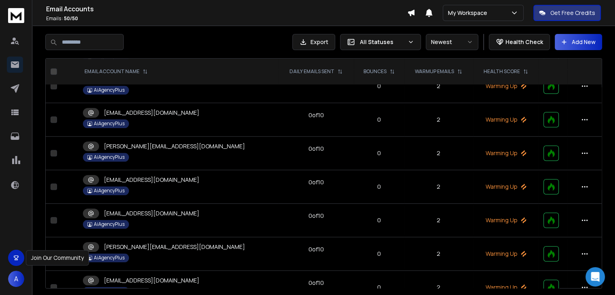
click at [15, 255] on icon at bounding box center [16, 258] width 5 height 6
click at [19, 65] on icon at bounding box center [15, 65] width 10 height 10
drag, startPoint x: 17, startPoint y: 15, endPoint x: 28, endPoint y: 7, distance: 13.8
click at [17, 15] on img at bounding box center [16, 15] width 16 height 15
